Goal: Task Accomplishment & Management: Complete application form

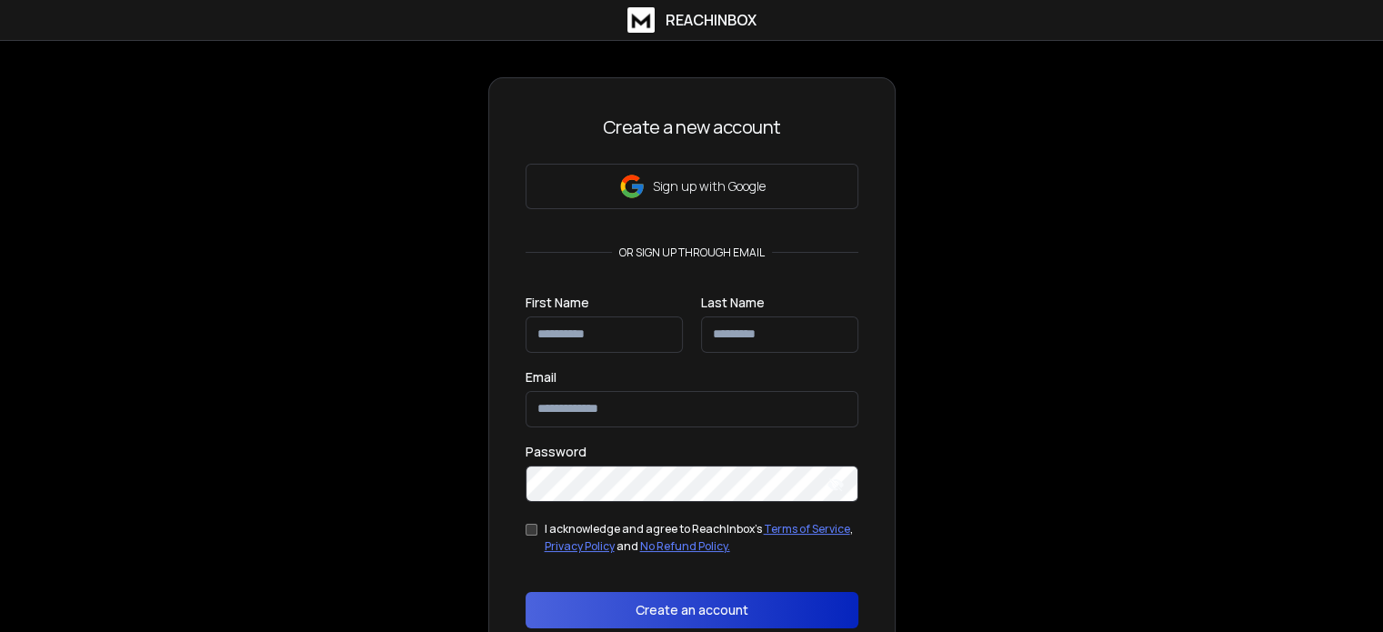
click at [733, 195] on button "Sign up with Google" at bounding box center [692, 186] width 333 height 45
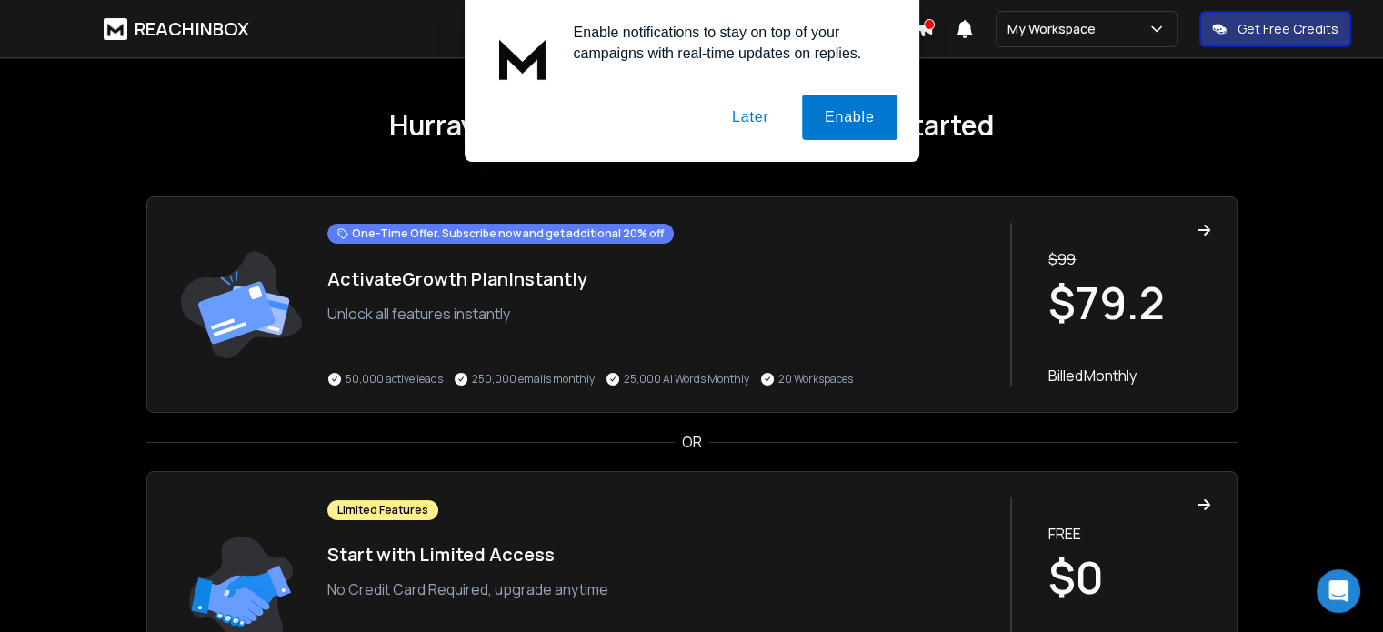
click at [749, 122] on button "Later" at bounding box center [750, 117] width 82 height 45
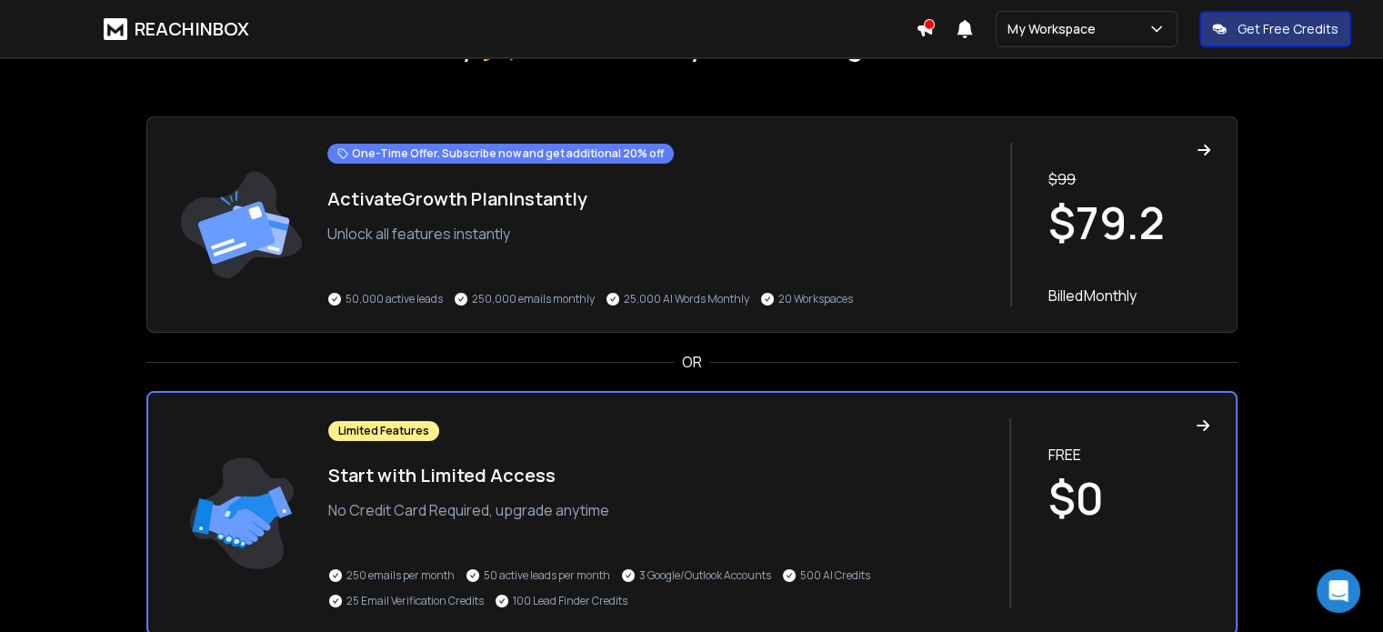
scroll to position [82, 0]
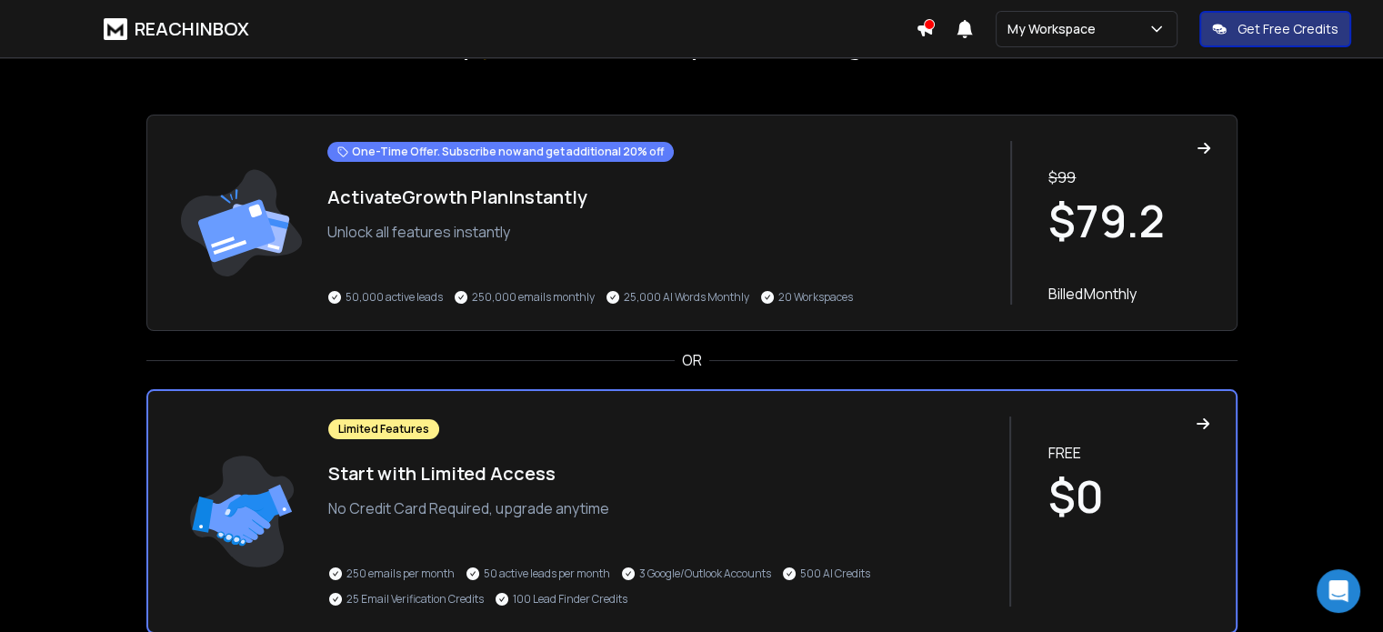
click at [848, 524] on div "Limited Features Start with Limited Access No Credit Card Required, upgrade any…" at bounding box center [660, 512] width 664 height 190
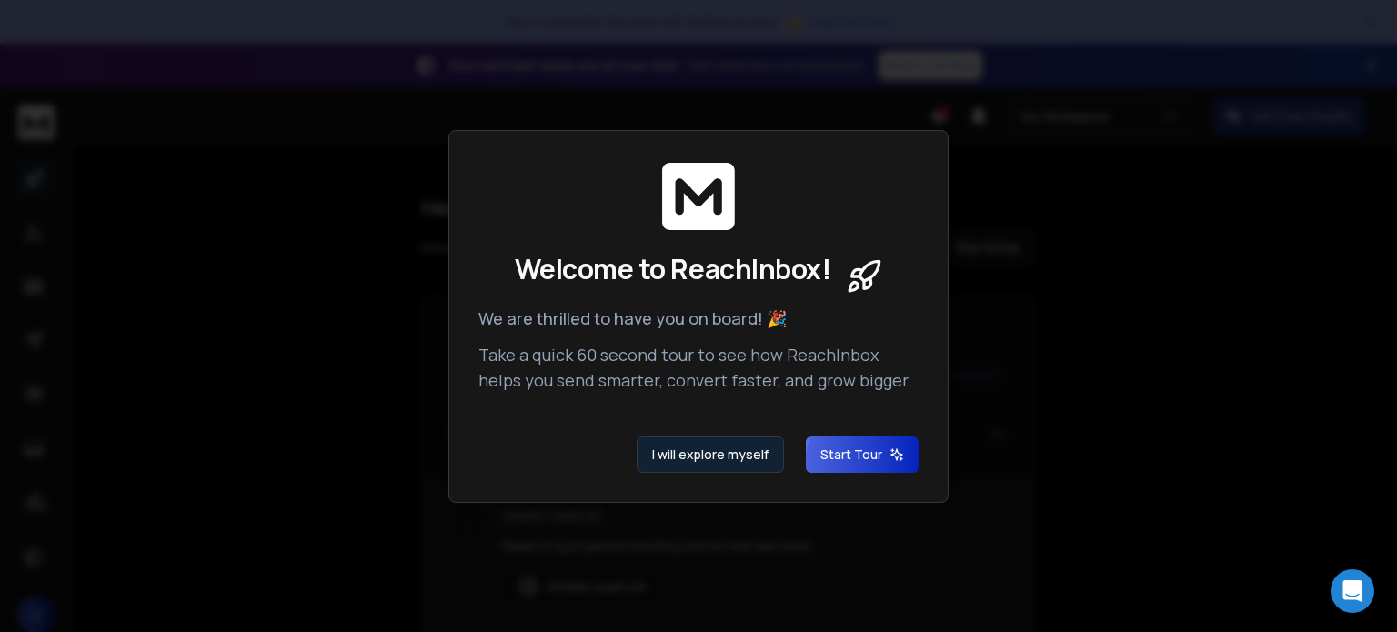
click at [686, 458] on button "I will explore myself" at bounding box center [710, 455] width 147 height 36
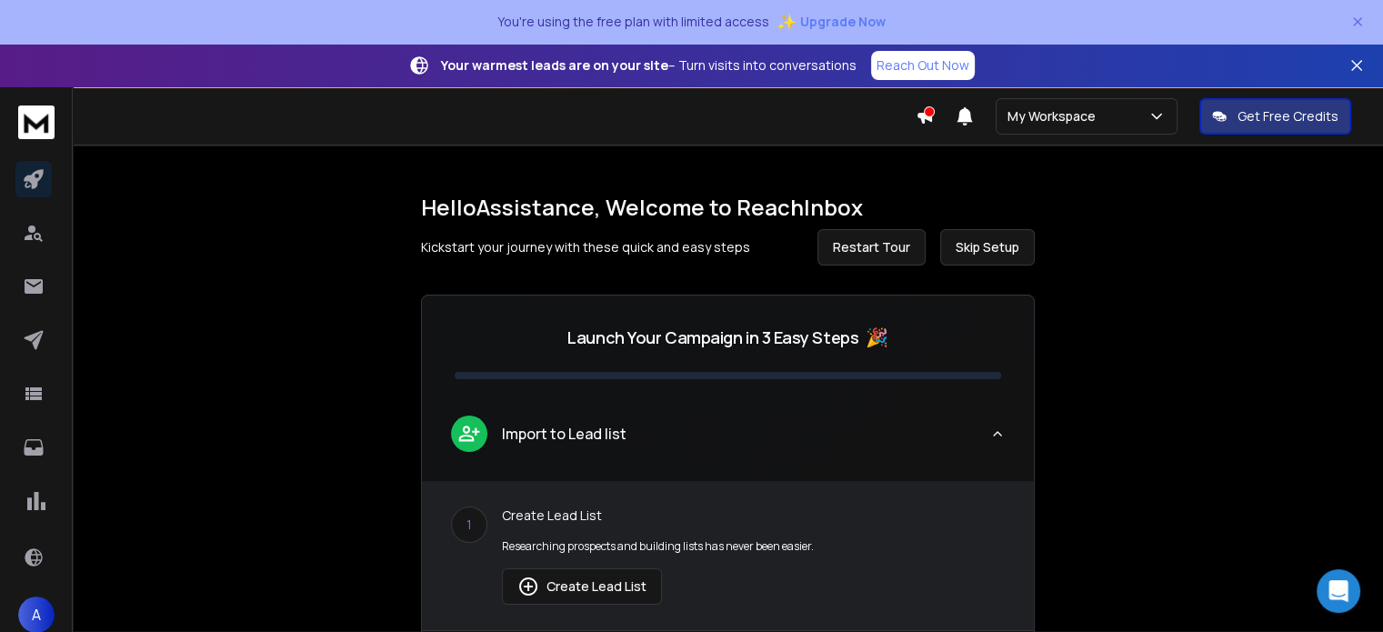
click at [1262, 120] on p "Get Free Credits" at bounding box center [1288, 116] width 101 height 18
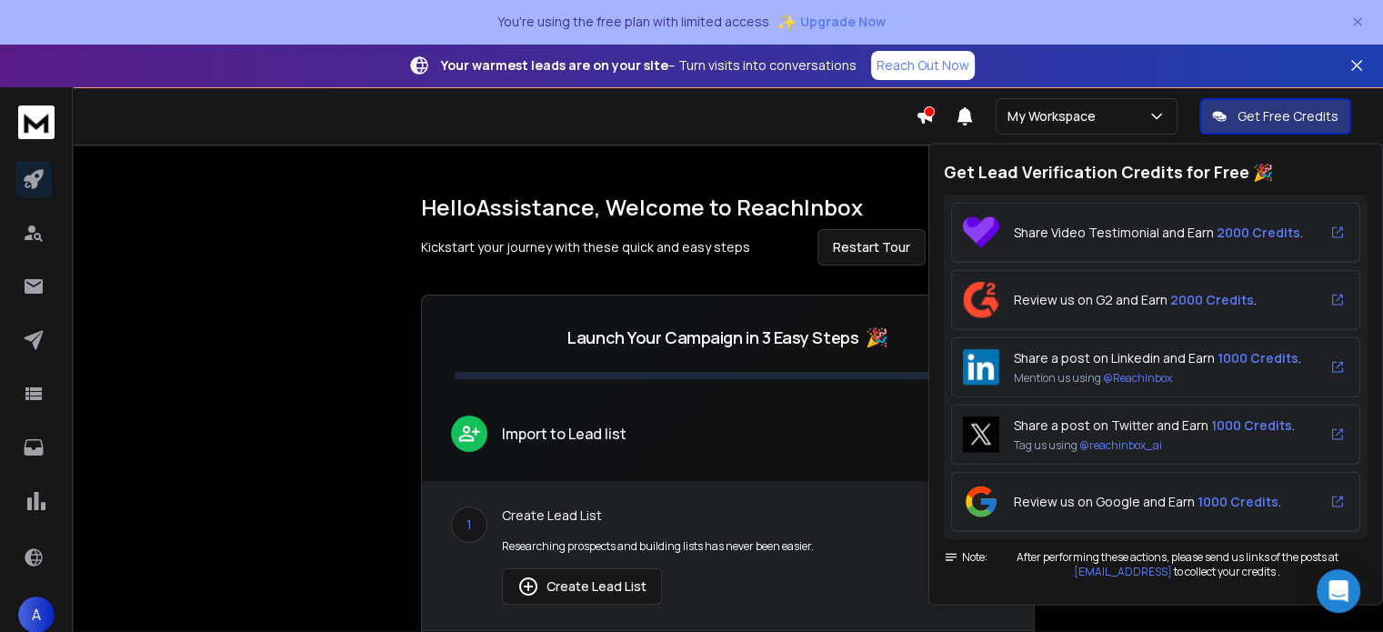
click at [159, 292] on div "Hello Assistance , Welcome to ReachInbox Kickstart your journey with these quic…" at bounding box center [728, 515] width 1252 height 702
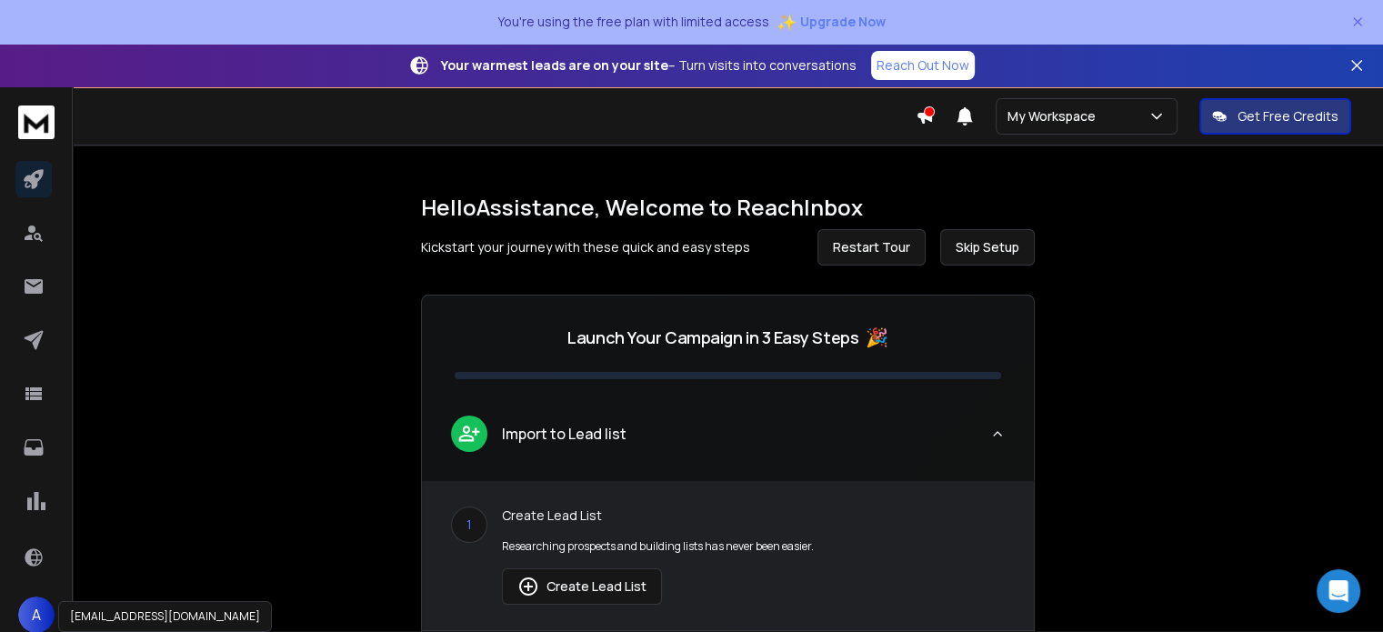
click at [23, 608] on span "A" at bounding box center [36, 615] width 36 height 36
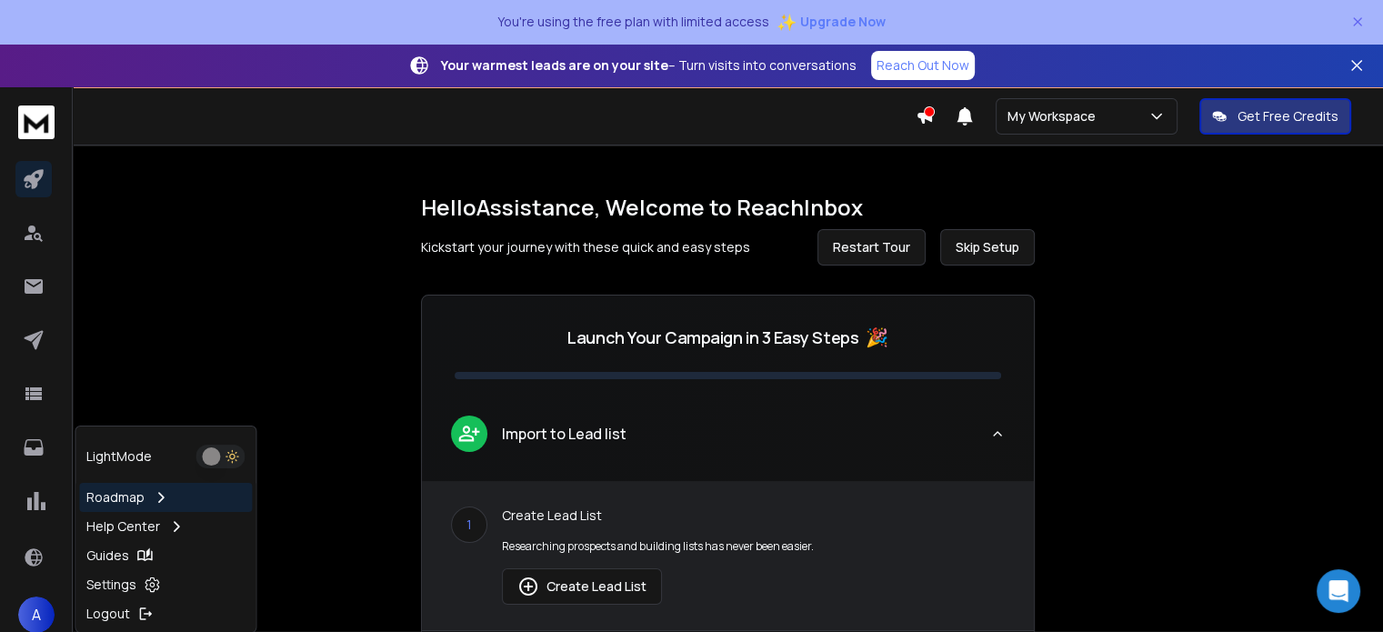
click at [23, 608] on span "A" at bounding box center [36, 615] width 36 height 36
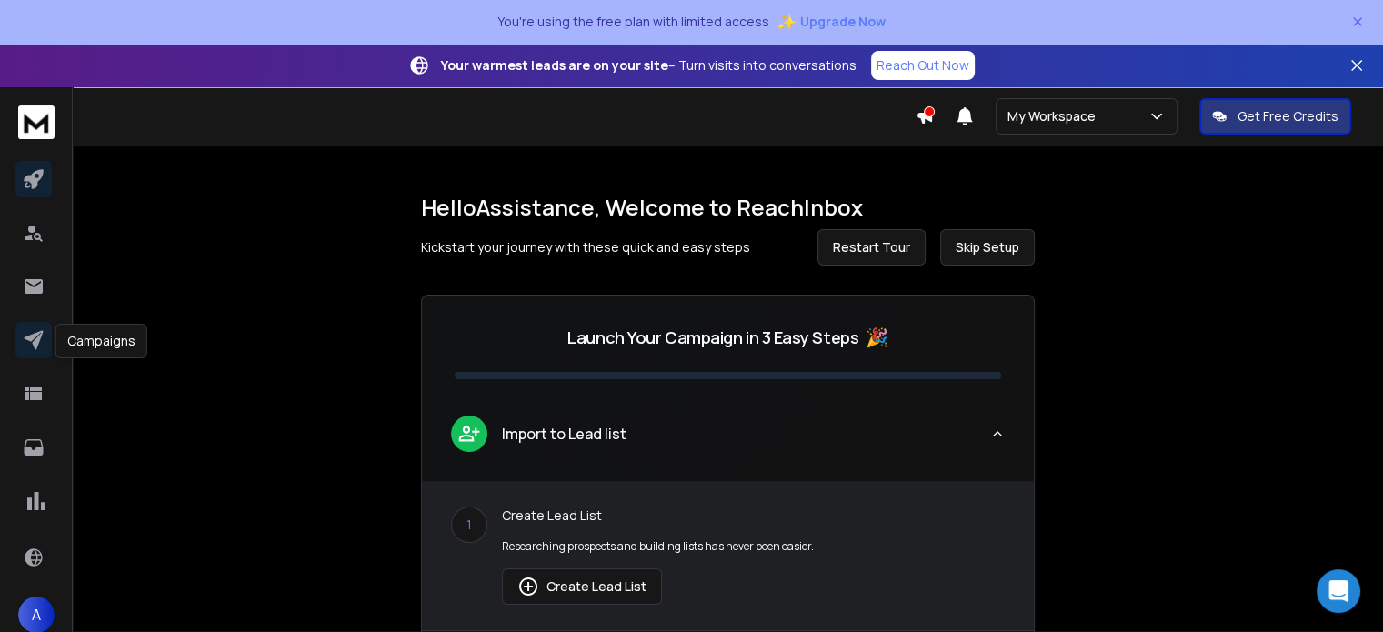
click at [35, 340] on icon at bounding box center [33, 339] width 19 height 19
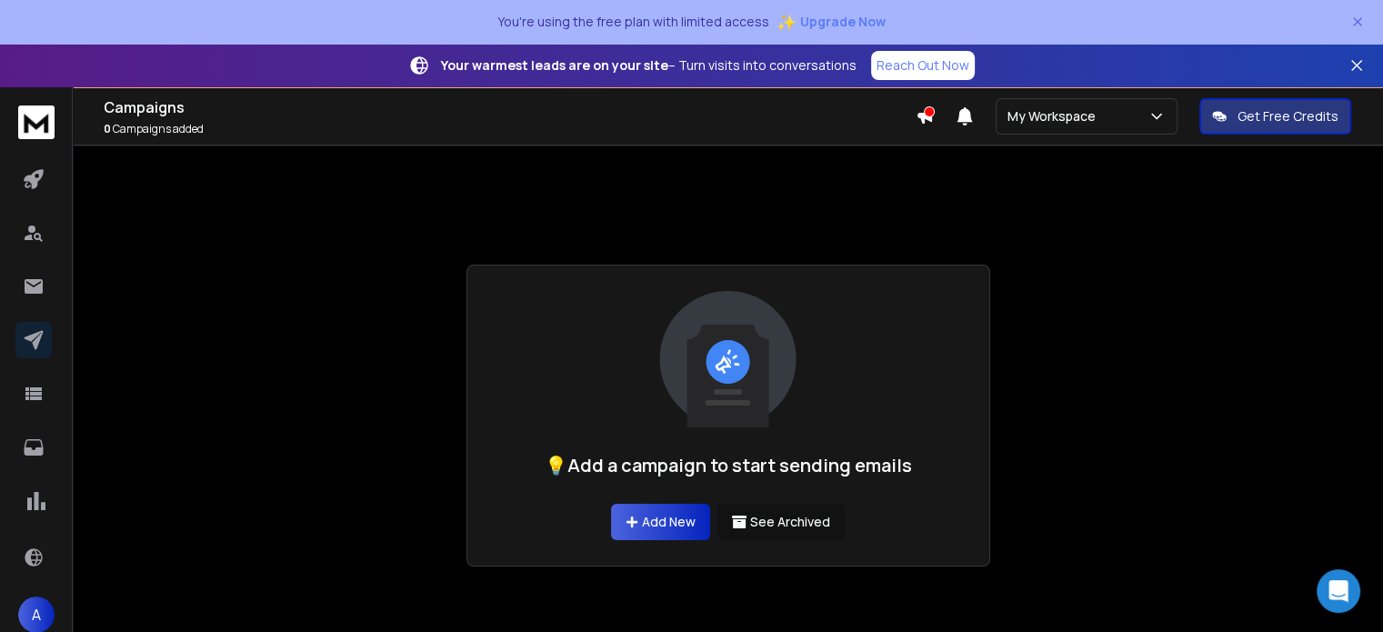
scroll to position [182, 0]
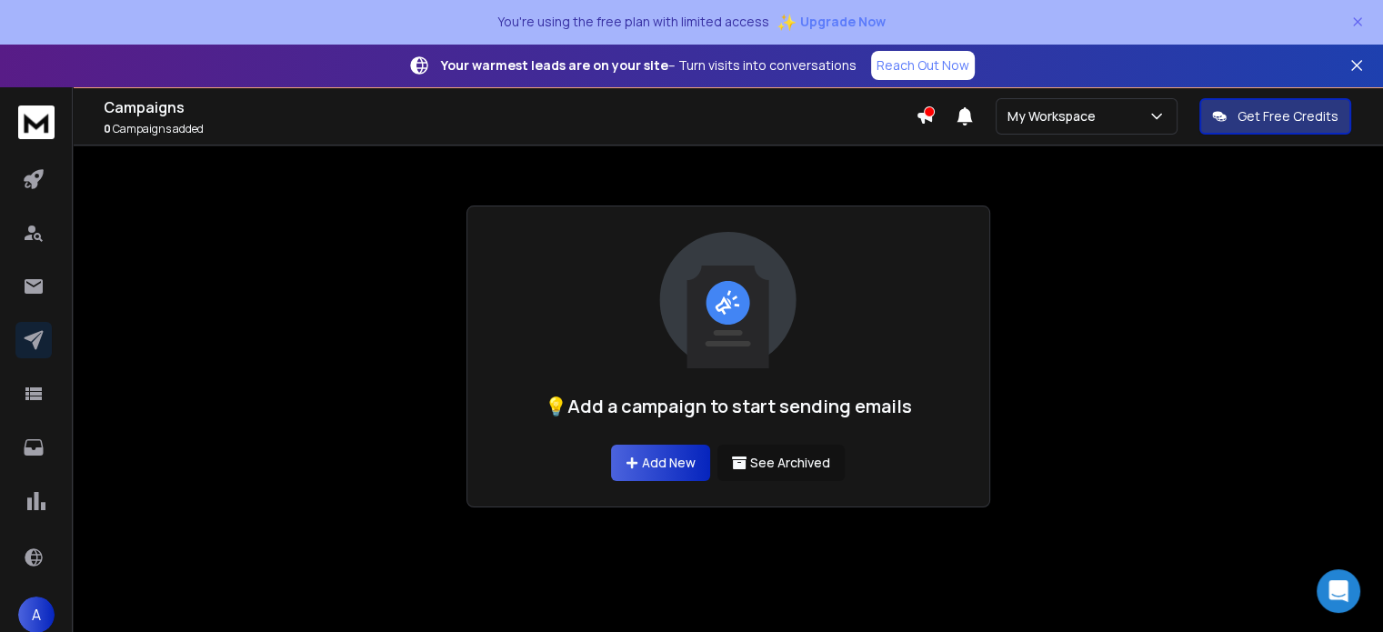
click at [673, 469] on link "Add New" at bounding box center [660, 463] width 99 height 36
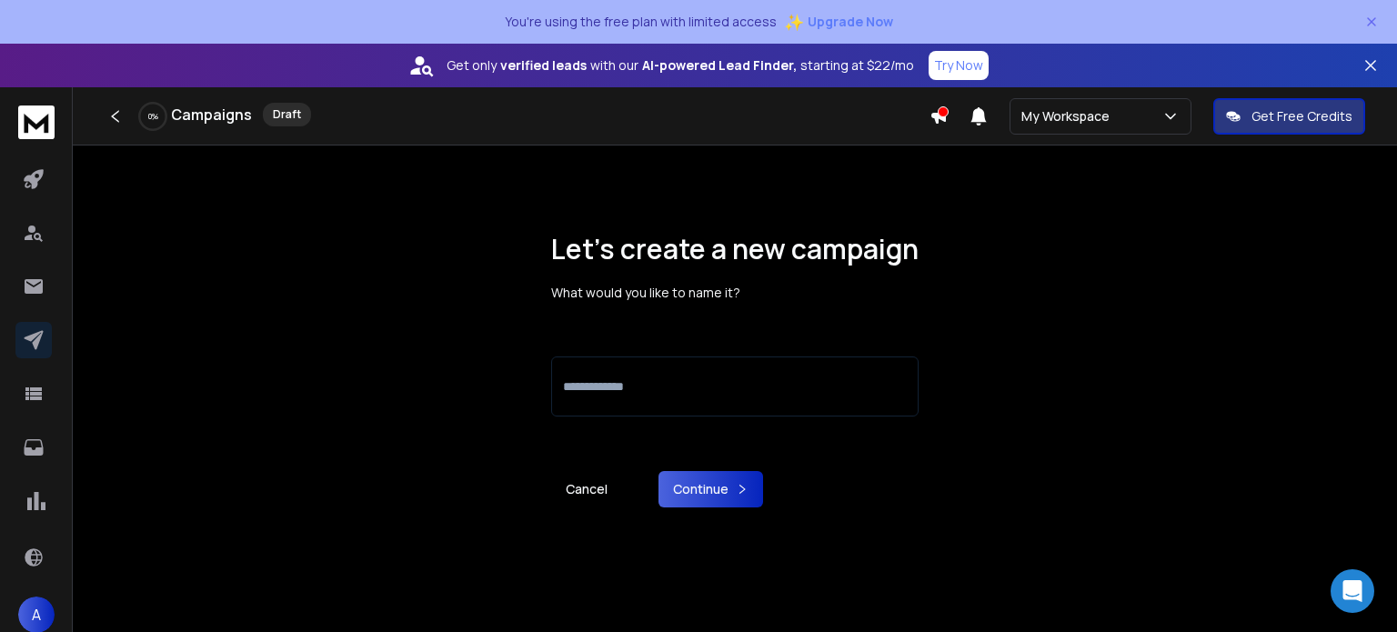
click at [618, 381] on input at bounding box center [734, 387] width 367 height 60
type input "*******"
click at [702, 494] on button "Continue" at bounding box center [710, 489] width 105 height 36
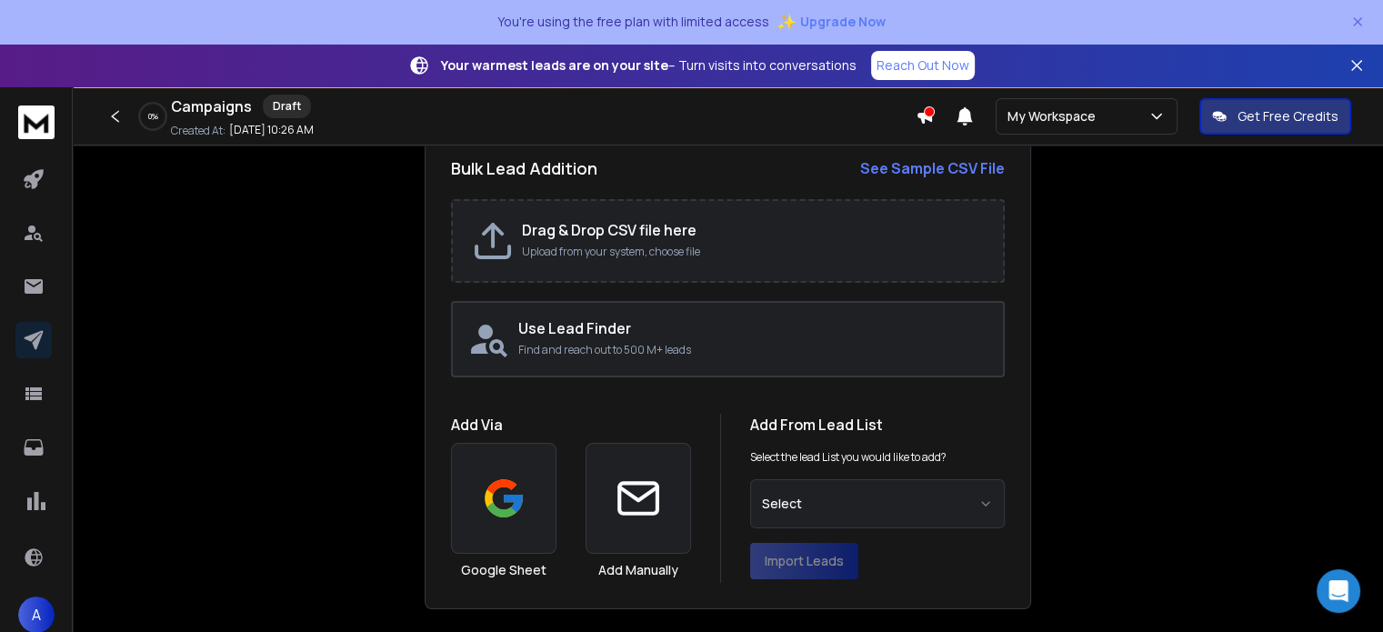
scroll to position [145, 0]
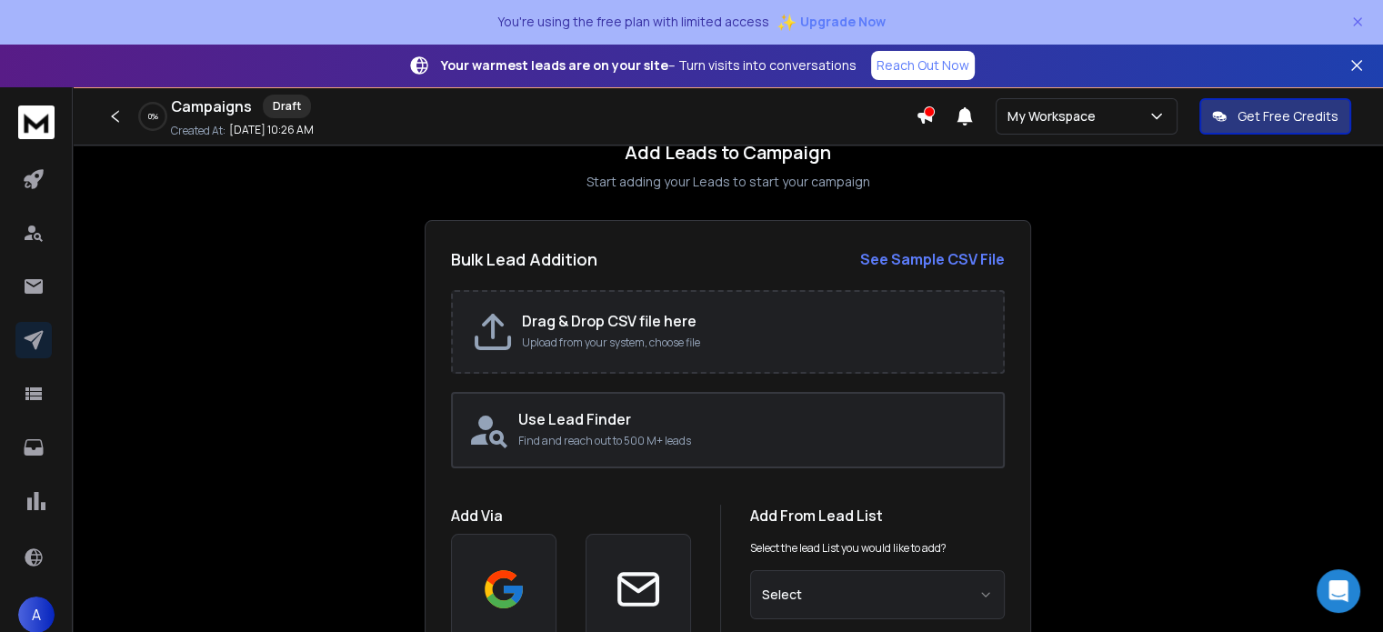
click at [618, 337] on p "Upload from your system, choose file" at bounding box center [753, 343] width 463 height 15
type input "**********"
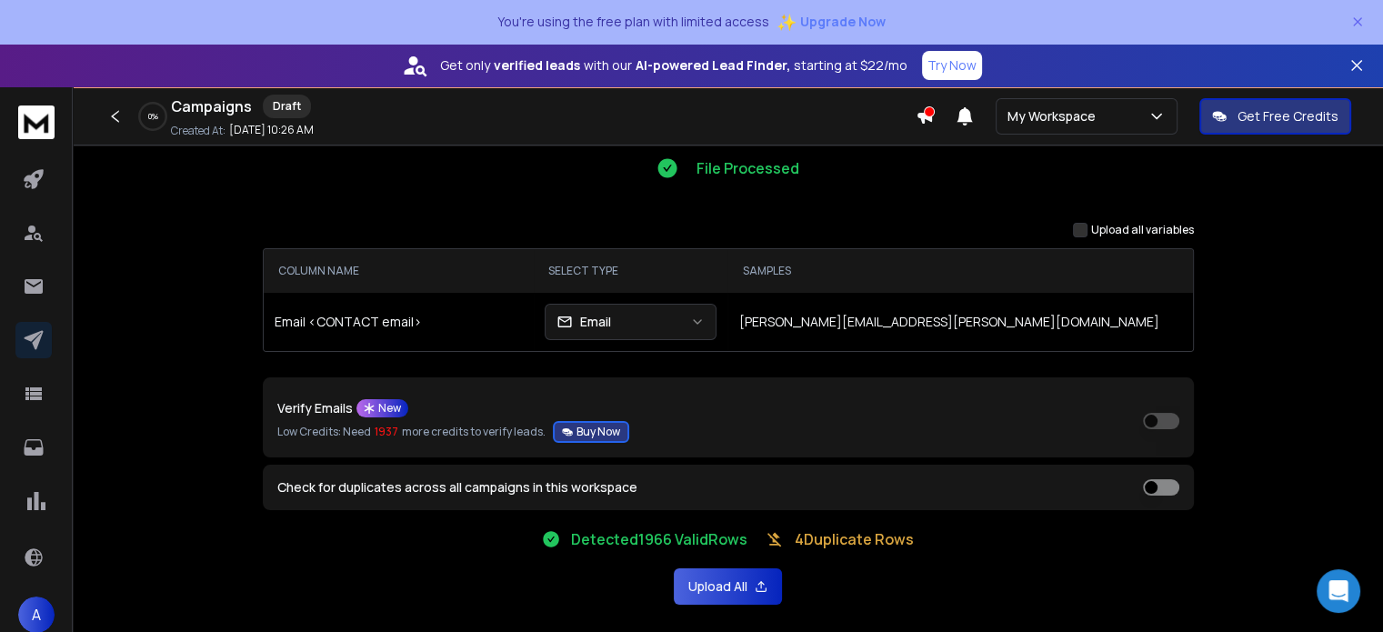
scroll to position [186, 0]
click at [1270, 105] on button "Get Free Credits" at bounding box center [1276, 116] width 152 height 36
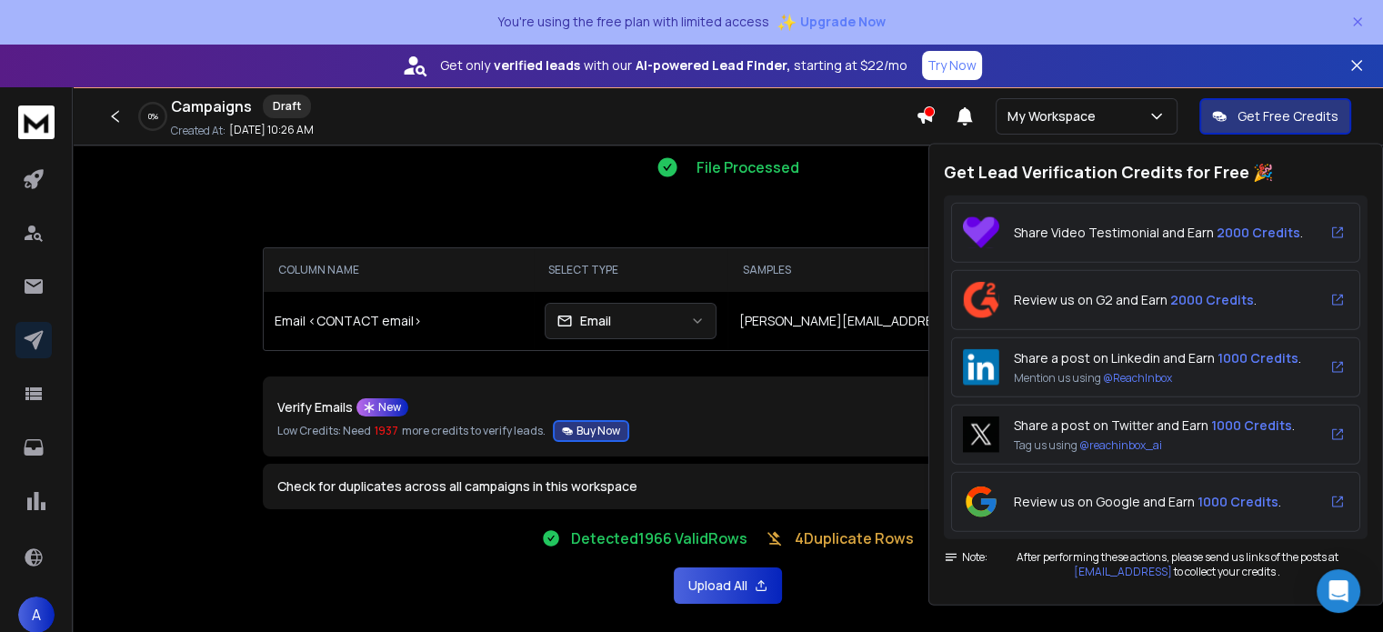
click at [1331, 231] on icon at bounding box center [1338, 233] width 15 height 15
click at [749, 410] on div "Verify Emails New Low Credits: Need 1937 more credits to verify leads. Buy Now" at bounding box center [728, 420] width 902 height 44
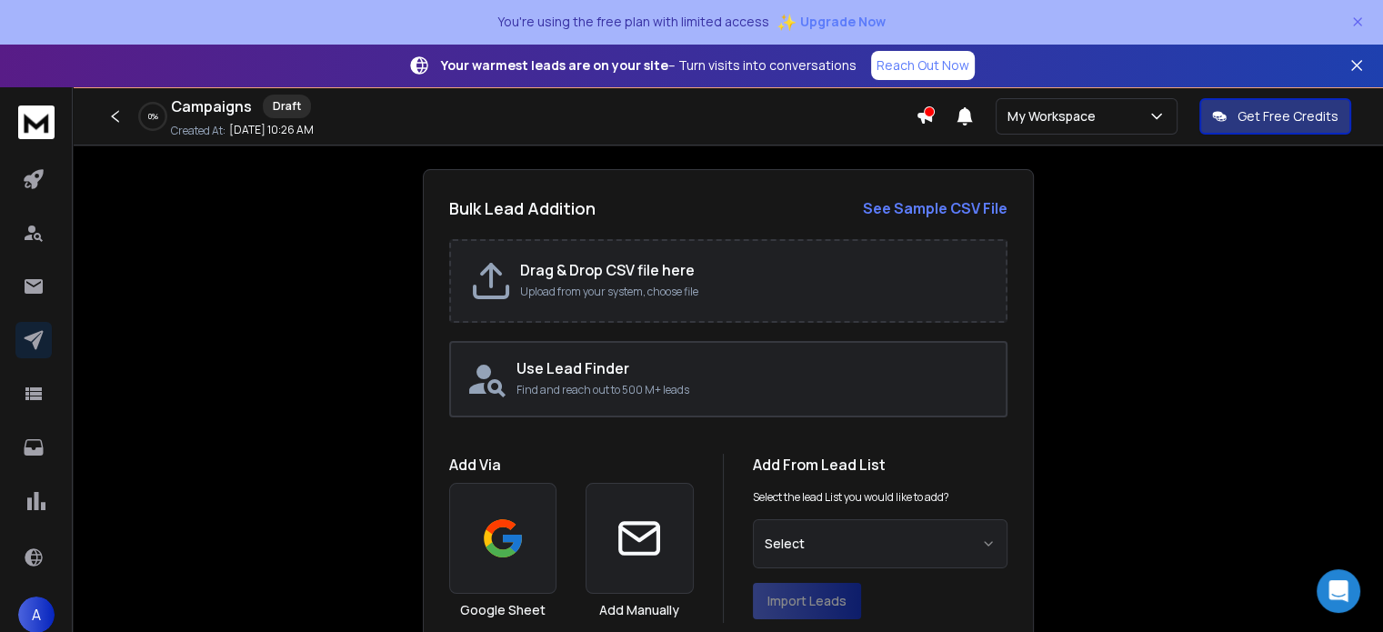
scroll to position [93, 0]
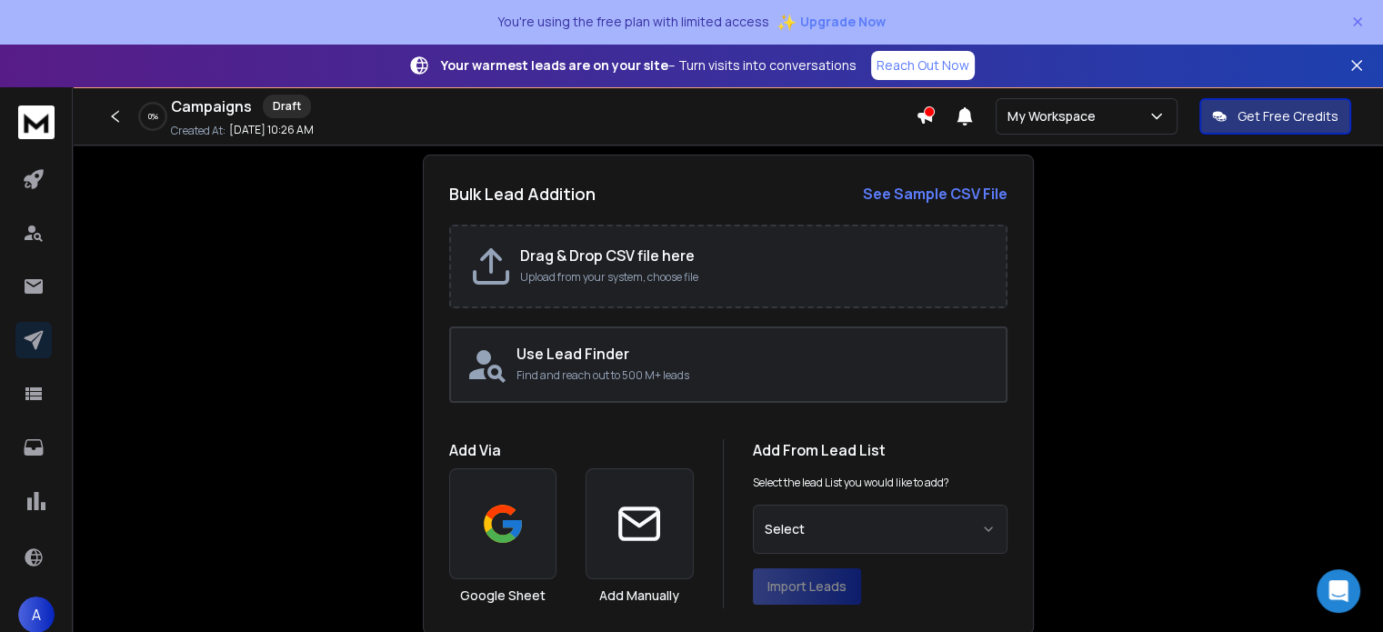
click at [575, 263] on h2 "Drag & Drop CSV file here" at bounding box center [753, 256] width 467 height 22
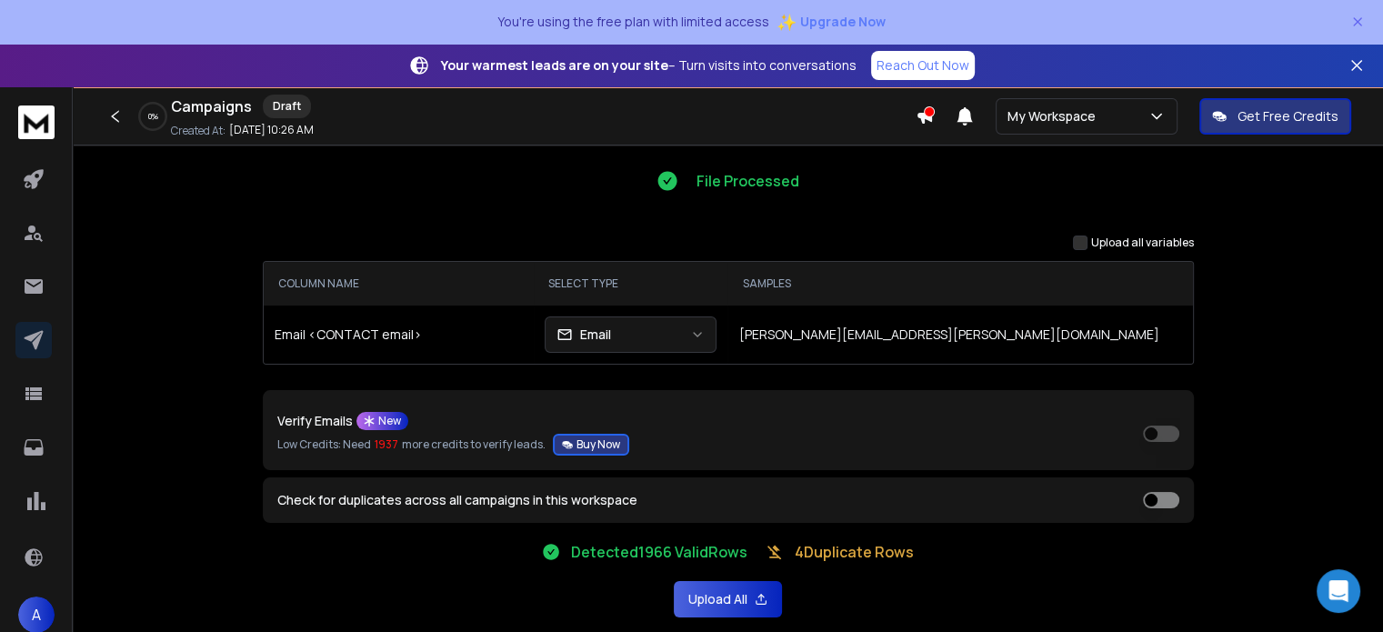
scroll to position [186, 0]
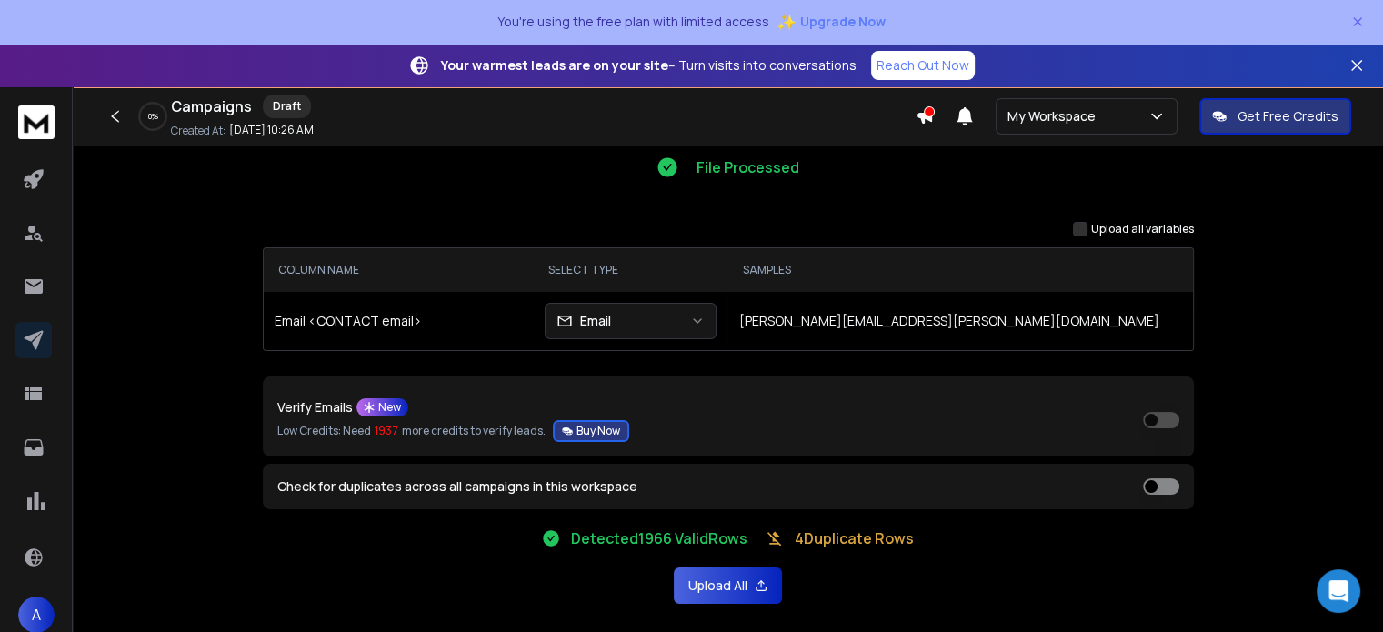
click at [571, 437] on button "Buy Now" at bounding box center [591, 431] width 76 height 22
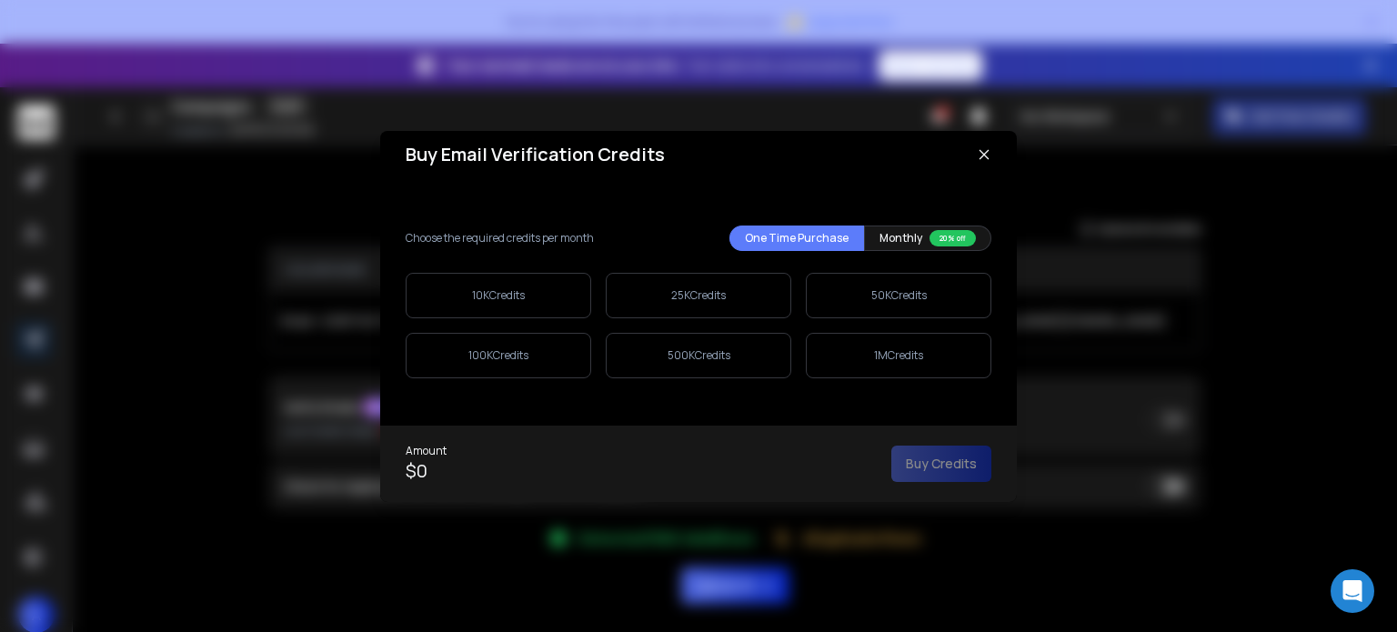
click at [903, 367] on label "1M Credits" at bounding box center [899, 355] width 186 height 45
click at [903, 362] on button "1M Credits" at bounding box center [905, 354] width 15 height 15
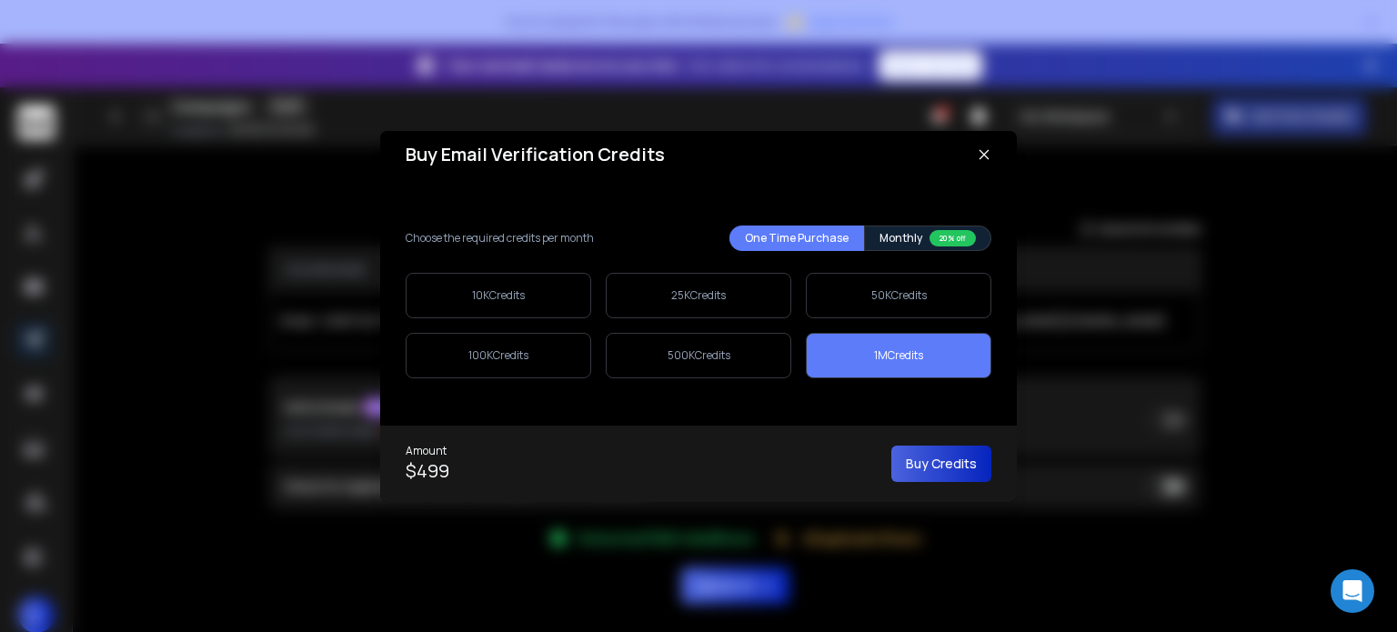
click at [902, 235] on button "Monthly 20% off" at bounding box center [927, 238] width 127 height 25
click at [985, 153] on icon at bounding box center [984, 154] width 10 height 10
